Goal: Check status: Check status

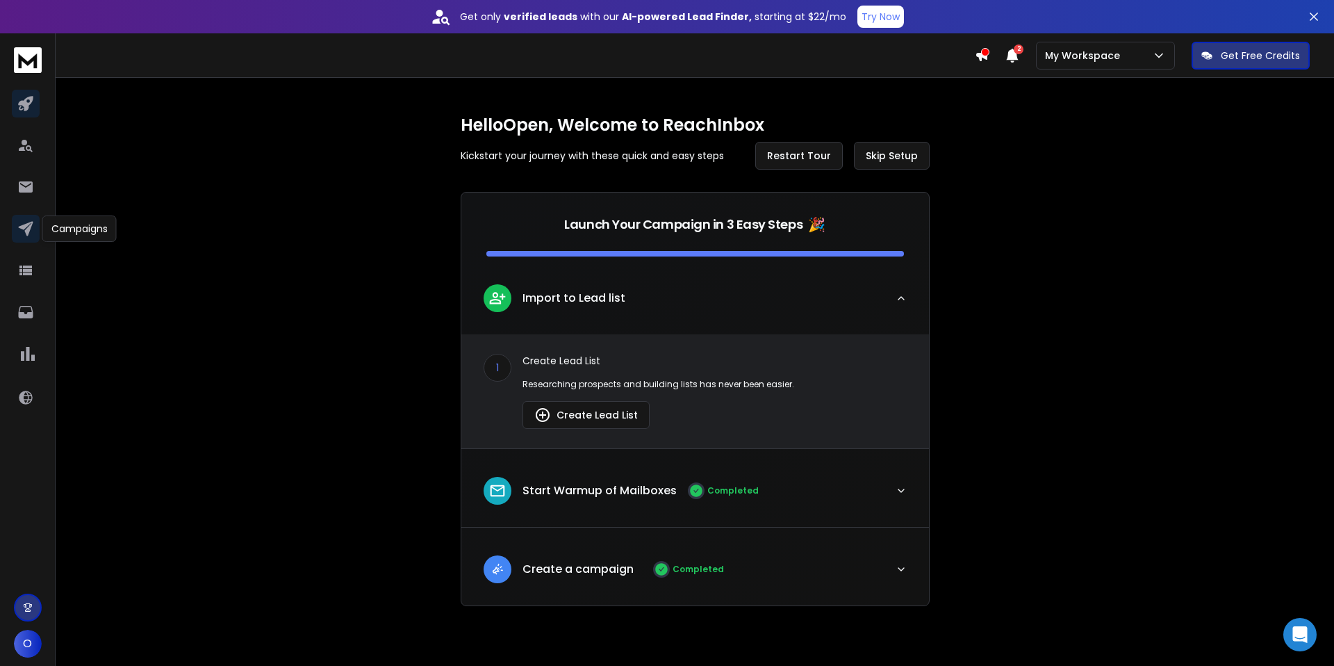
click at [30, 221] on icon at bounding box center [25, 228] width 17 height 17
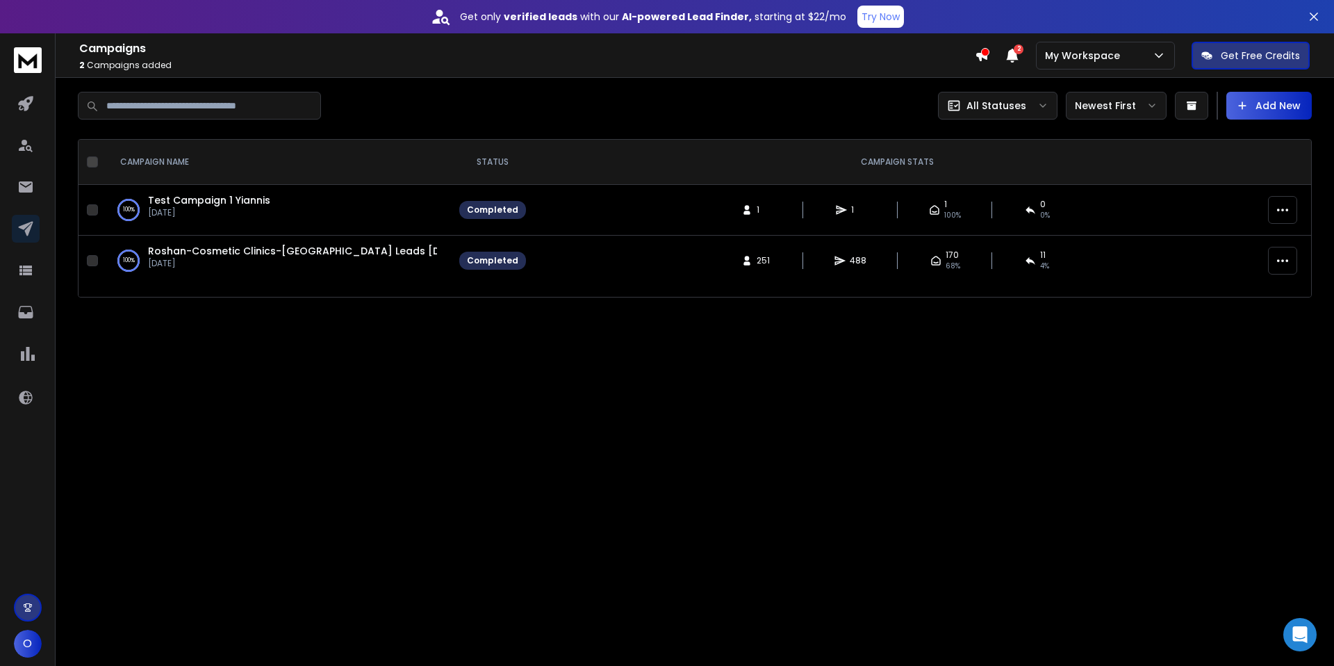
click at [229, 252] on span "Roshan-Cosmetic Clinics-[GEOGRAPHIC_DATA] Leads [DATE]" at bounding box center [305, 251] width 315 height 14
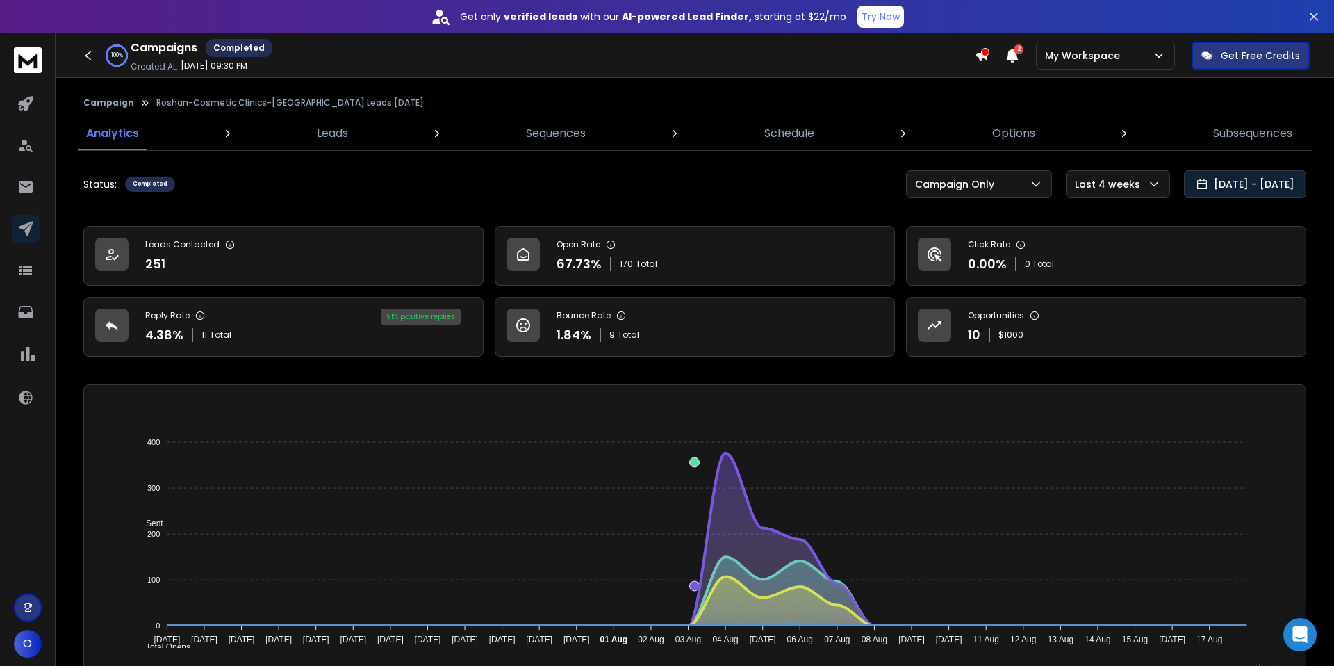
click at [1243, 184] on button "[DATE] - [DATE]" at bounding box center [1245, 184] width 122 height 28
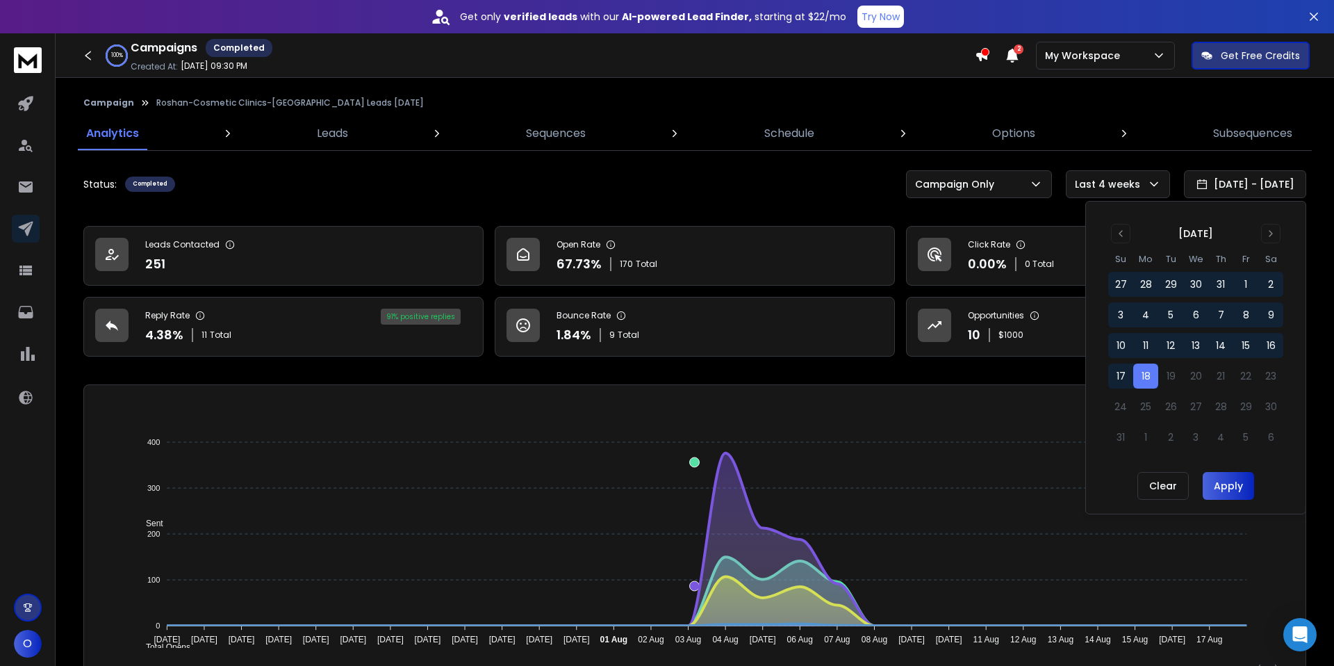
click at [1248, 283] on button "1" at bounding box center [1246, 284] width 25 height 25
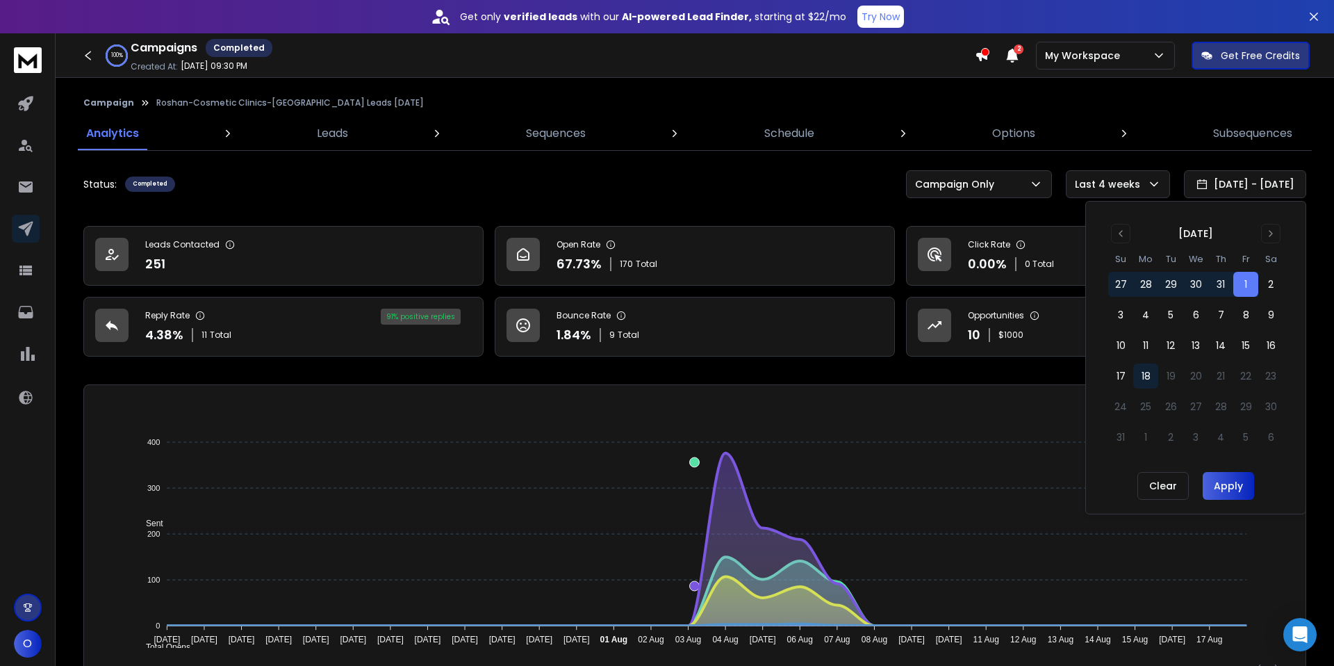
click at [1153, 375] on button "18" at bounding box center [1146, 375] width 25 height 25
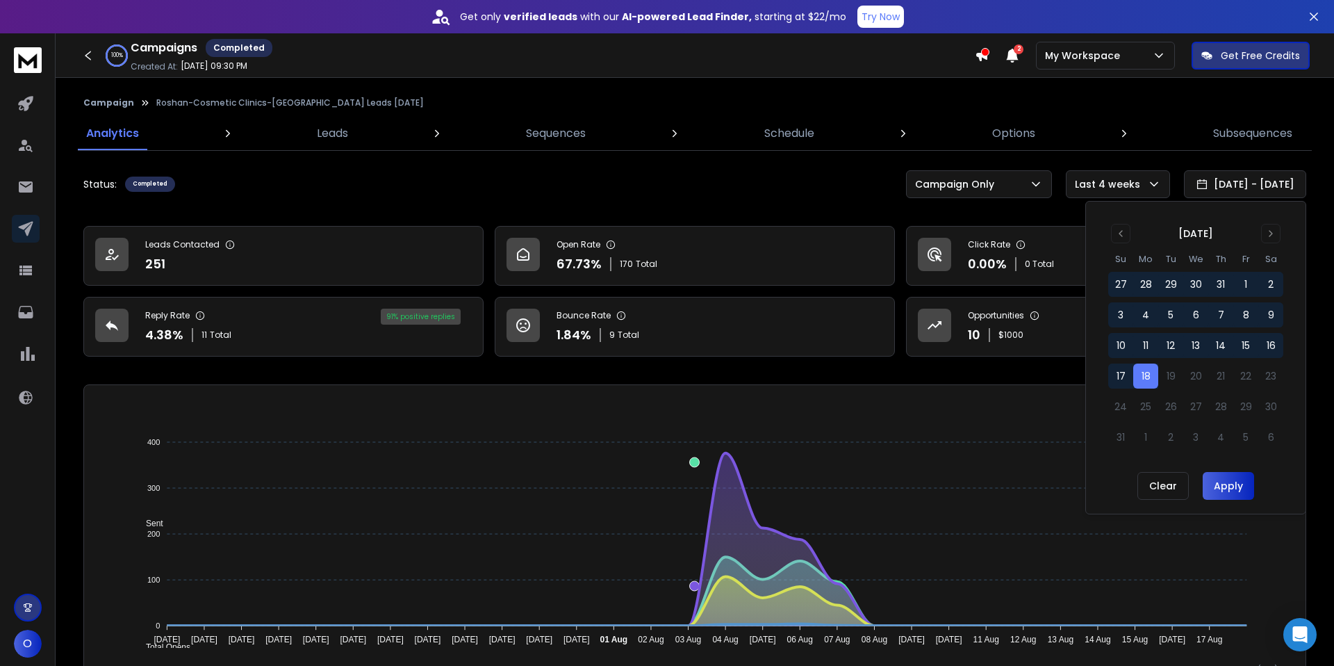
click at [1250, 279] on button "1" at bounding box center [1246, 284] width 25 height 25
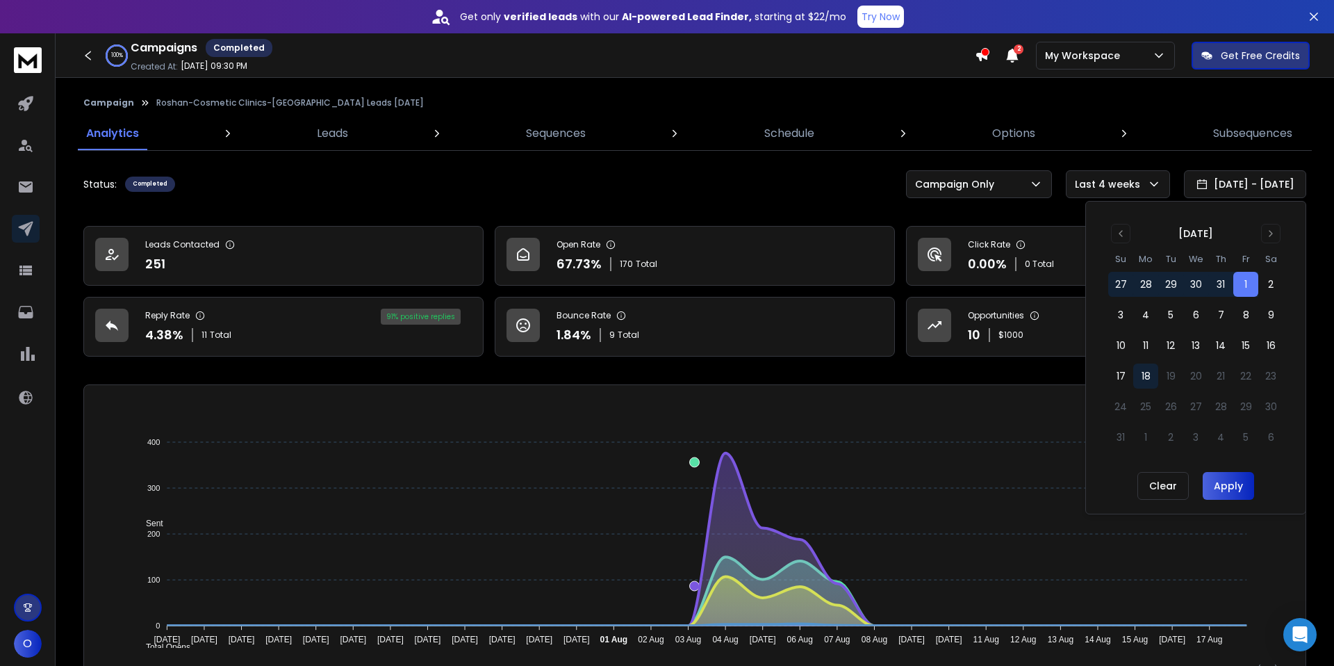
click at [1155, 375] on button "18" at bounding box center [1146, 375] width 25 height 25
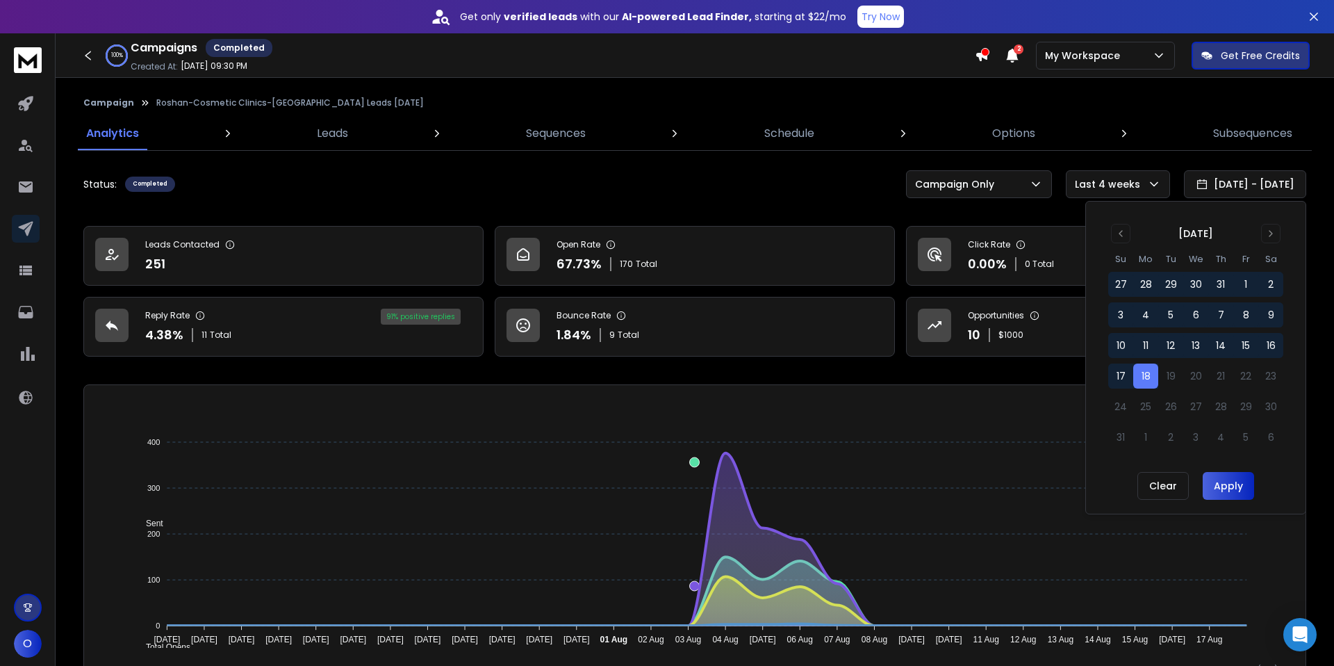
click at [1238, 312] on button "8" at bounding box center [1246, 314] width 25 height 25
click at [1244, 279] on button "1" at bounding box center [1246, 284] width 25 height 25
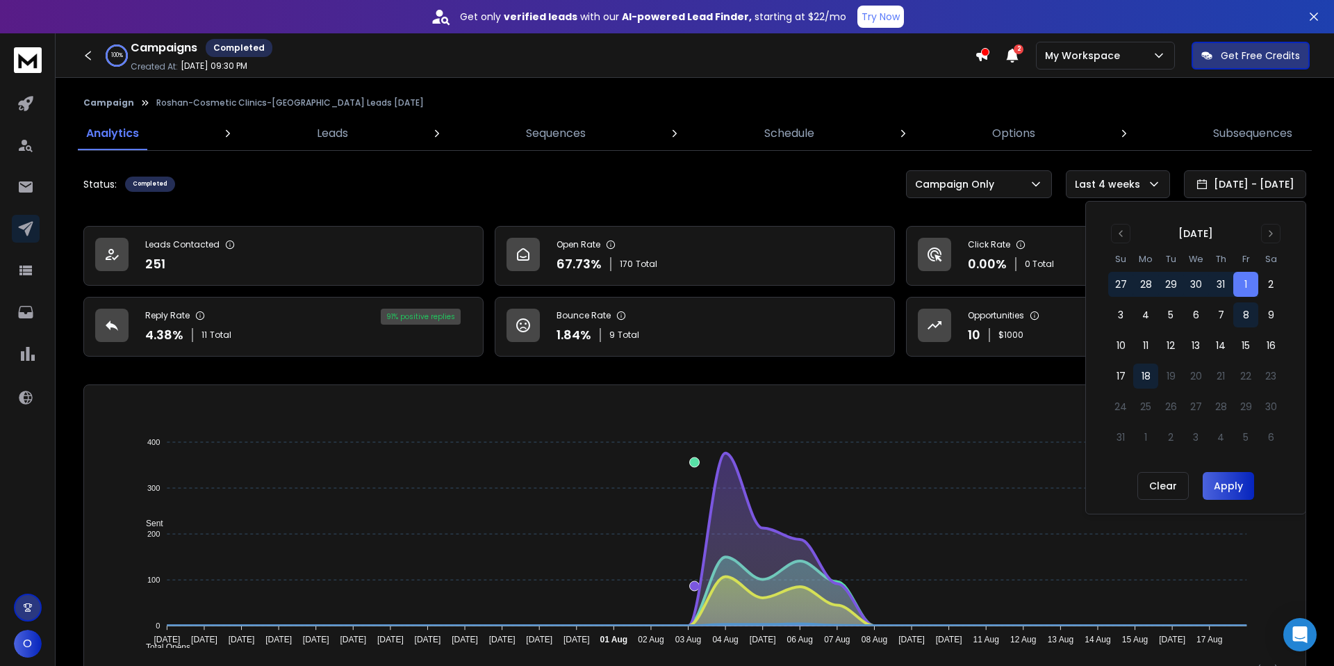
click at [1243, 320] on button "8" at bounding box center [1246, 314] width 25 height 25
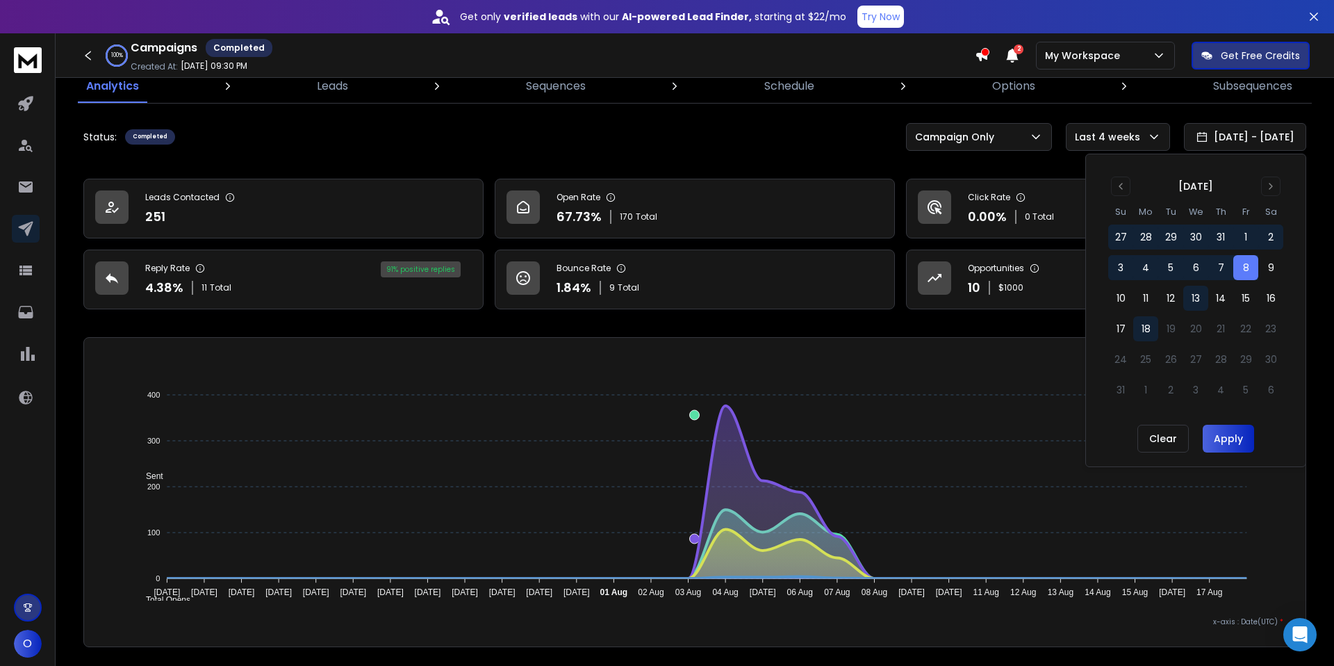
scroll to position [47, 0]
click at [1256, 241] on button "1" at bounding box center [1246, 237] width 25 height 25
click at [1138, 334] on button "18" at bounding box center [1146, 329] width 25 height 25
click at [1223, 436] on button "Apply" at bounding box center [1228, 439] width 51 height 28
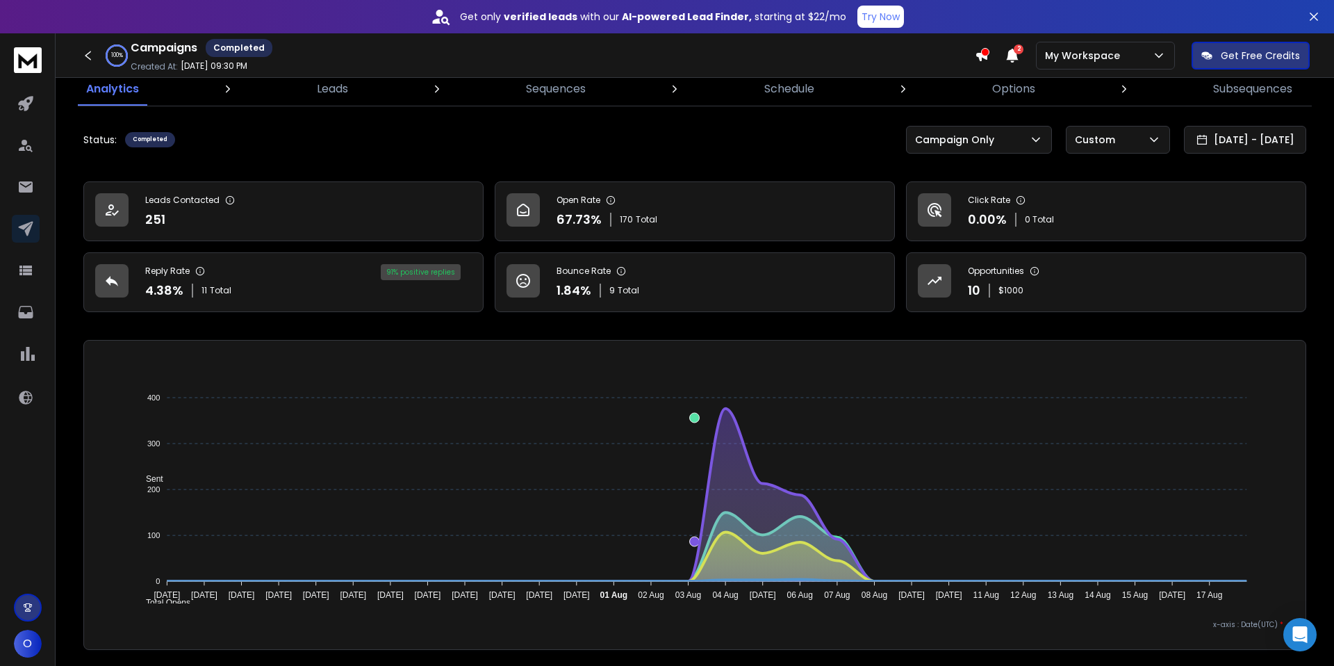
scroll to position [0, 0]
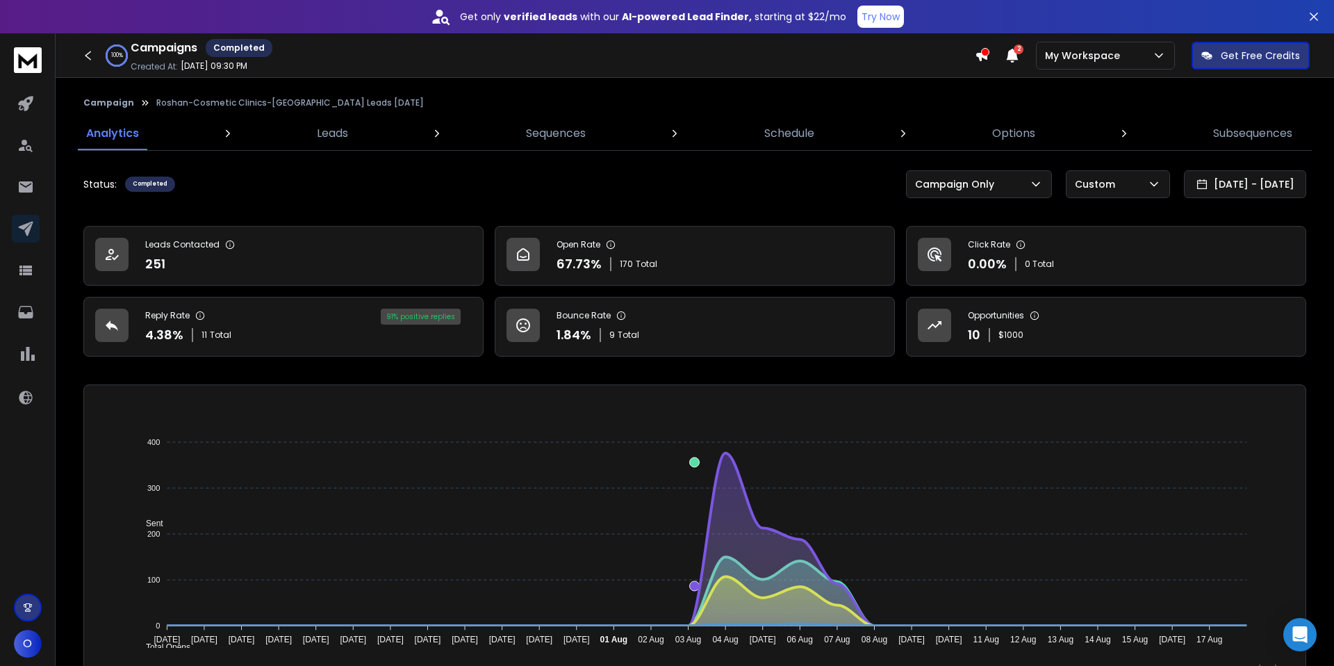
click at [594, 228] on link "Open Rate 67.73 % 170 Total" at bounding box center [695, 256] width 400 height 60
